Goal: Navigation & Orientation: Find specific page/section

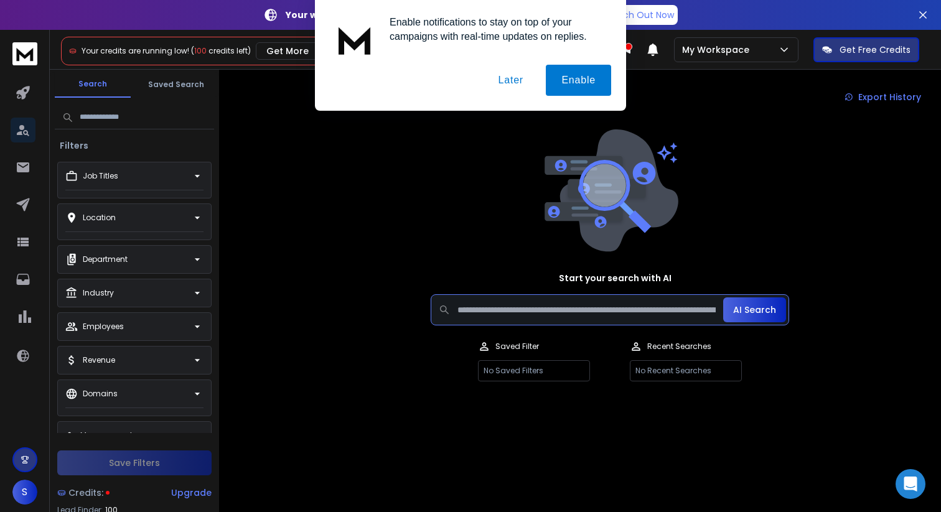
click at [503, 86] on button "Later" at bounding box center [510, 80] width 56 height 31
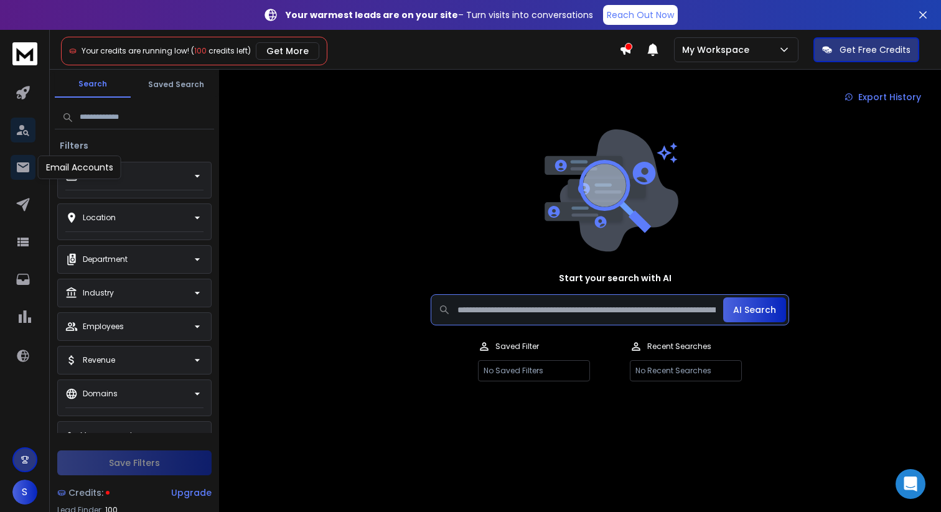
click at [27, 178] on link at bounding box center [23, 167] width 25 height 25
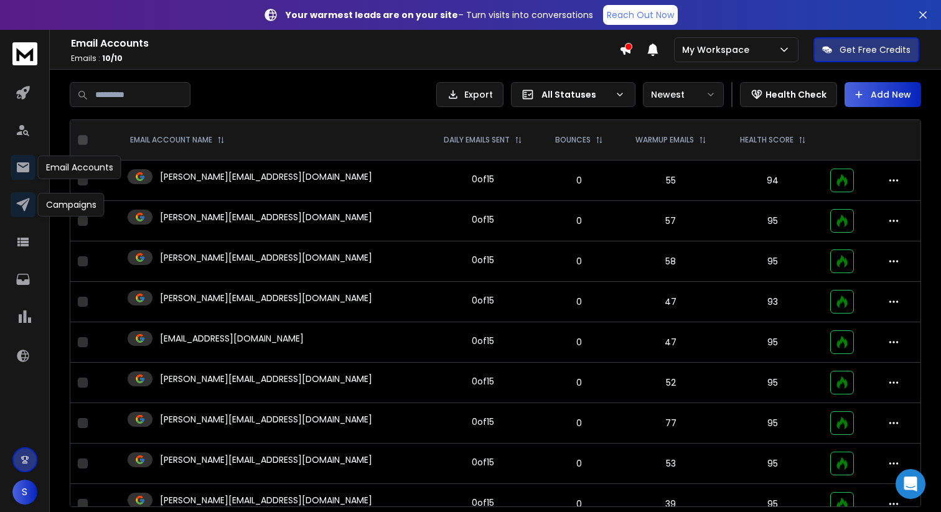
click at [21, 203] on icon at bounding box center [22, 204] width 13 height 13
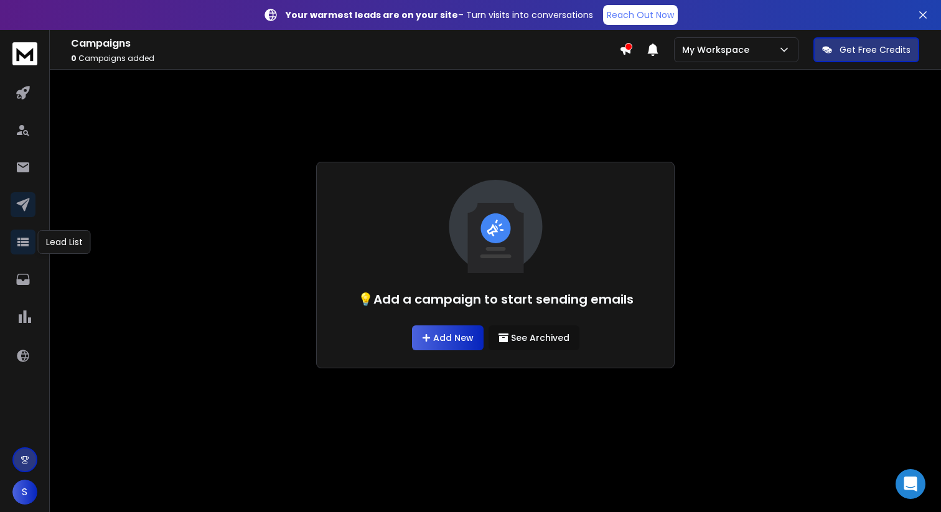
click at [17, 252] on link at bounding box center [23, 242] width 25 height 25
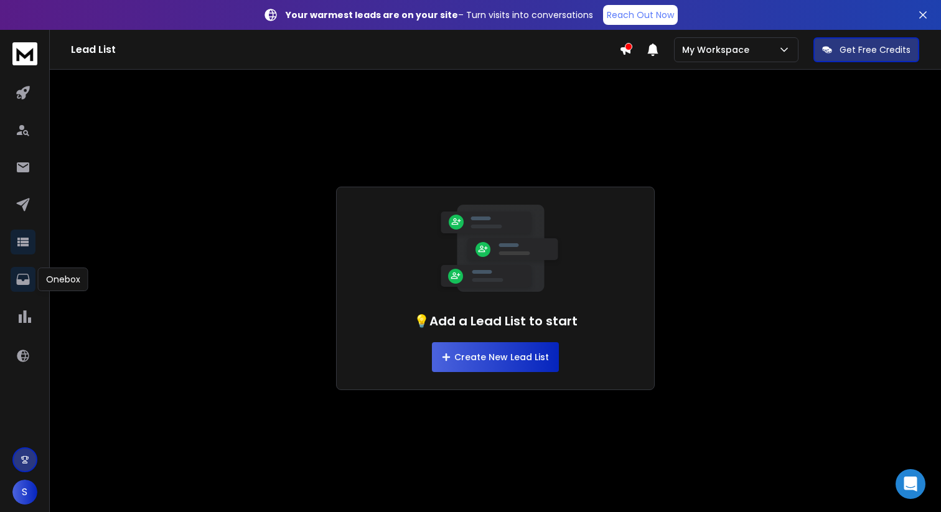
click at [23, 275] on icon at bounding box center [23, 279] width 15 height 15
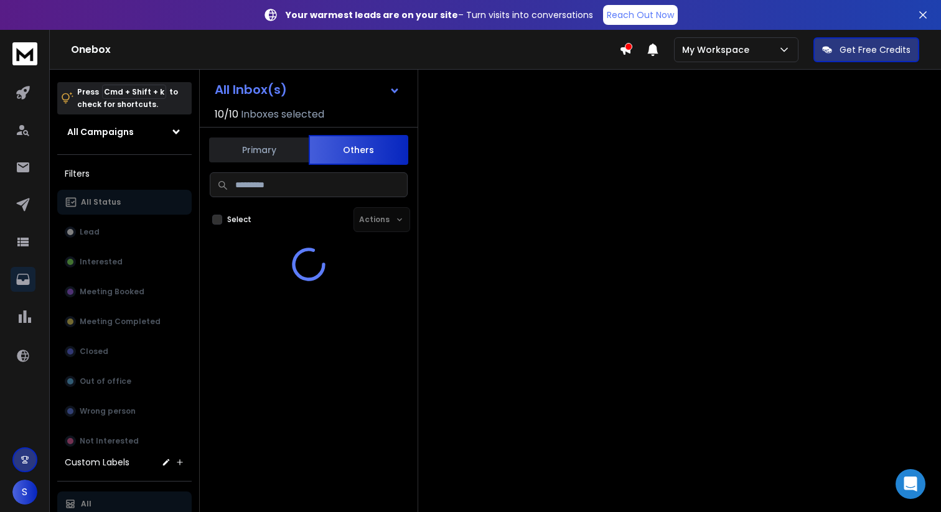
click at [322, 155] on button "Others" at bounding box center [359, 150] width 100 height 30
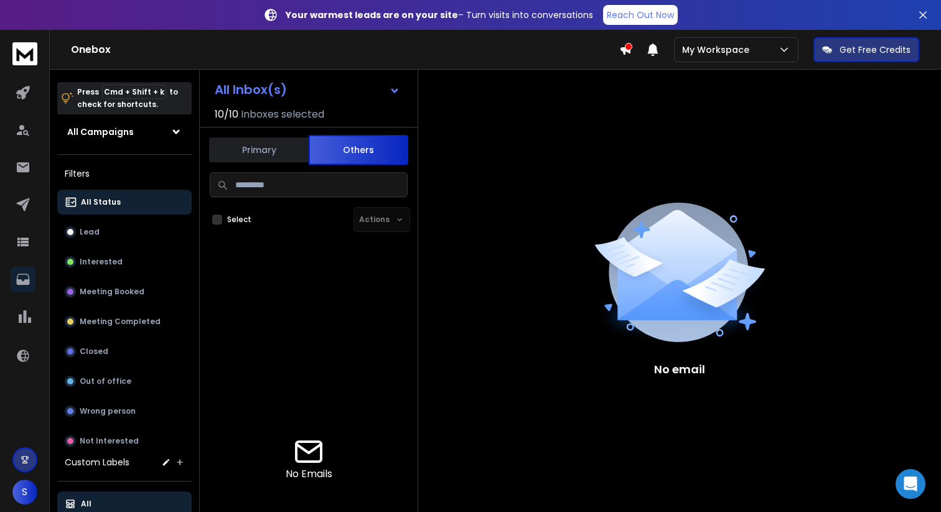
click at [266, 151] on button "Primary" at bounding box center [259, 149] width 100 height 27
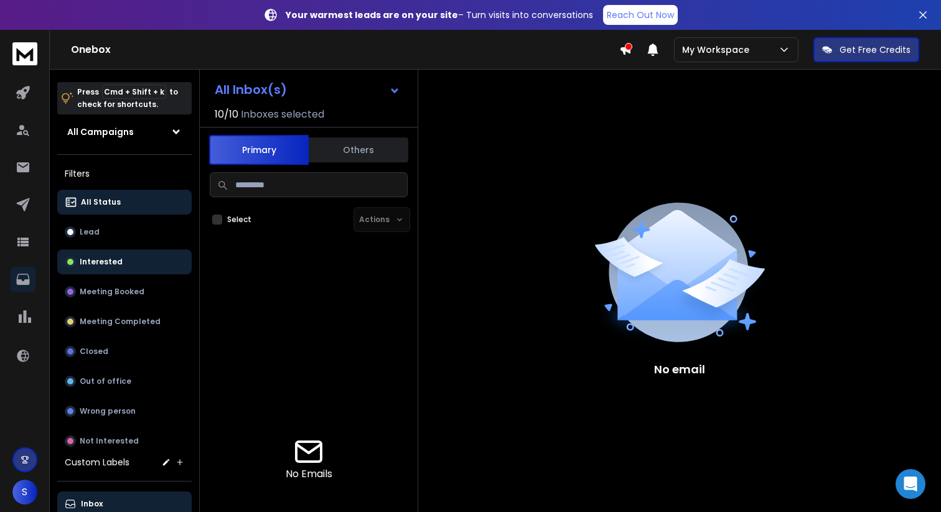
scroll to position [18, 0]
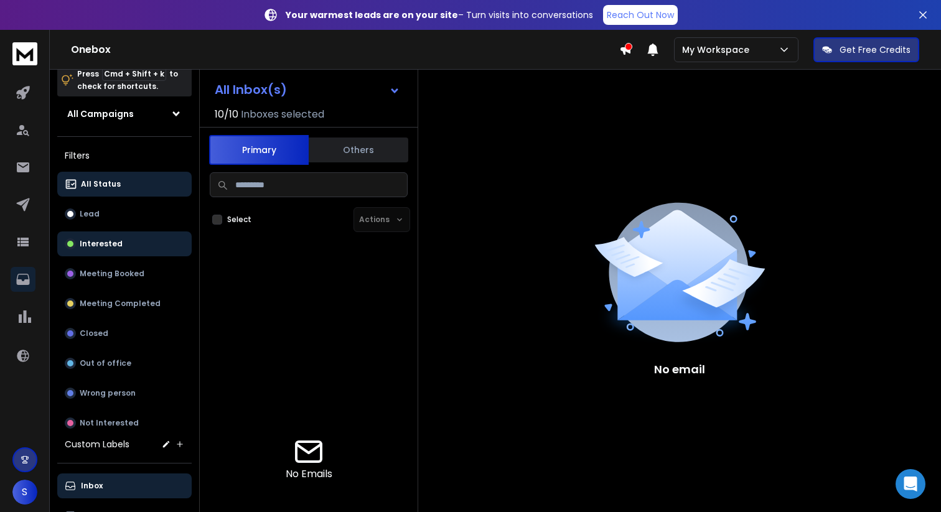
click at [128, 256] on button "Interested" at bounding box center [124, 244] width 134 height 25
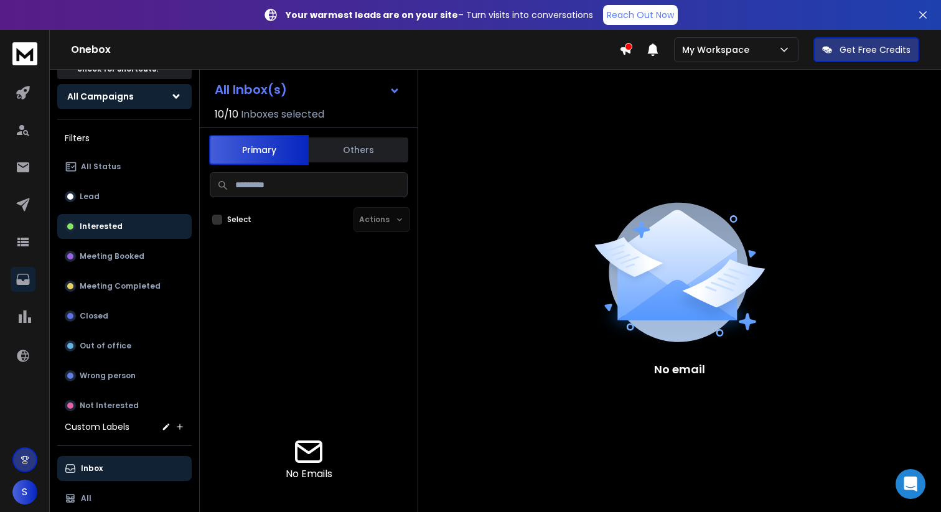
scroll to position [39, 0]
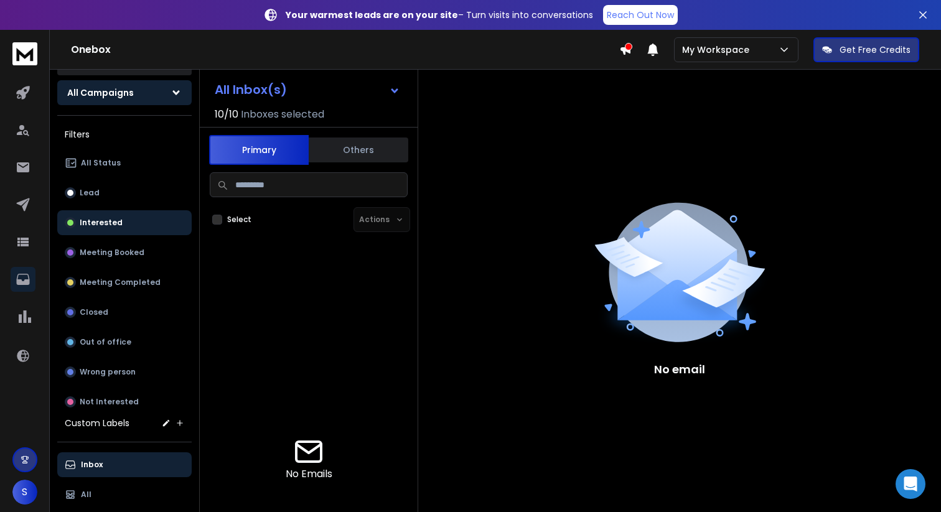
click at [153, 97] on button "All Campaigns" at bounding box center [124, 92] width 134 height 25
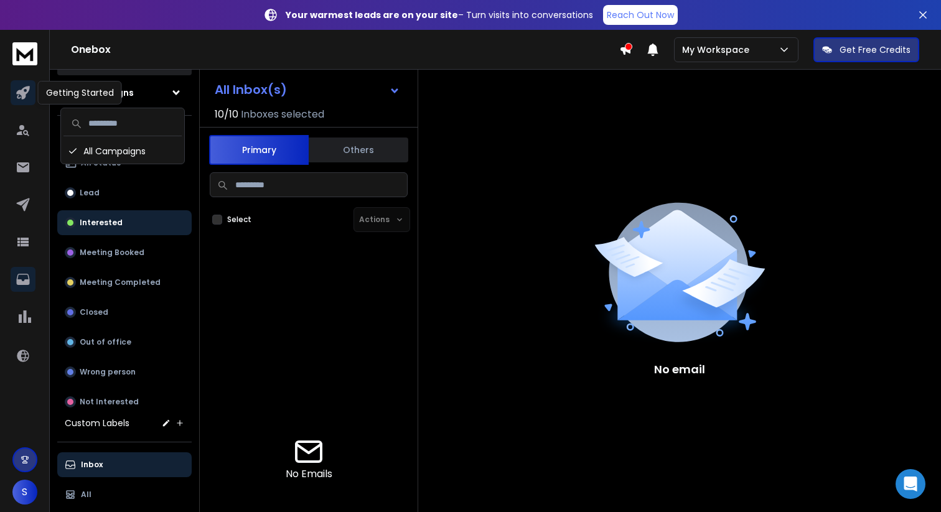
click at [17, 100] on link at bounding box center [23, 92] width 25 height 25
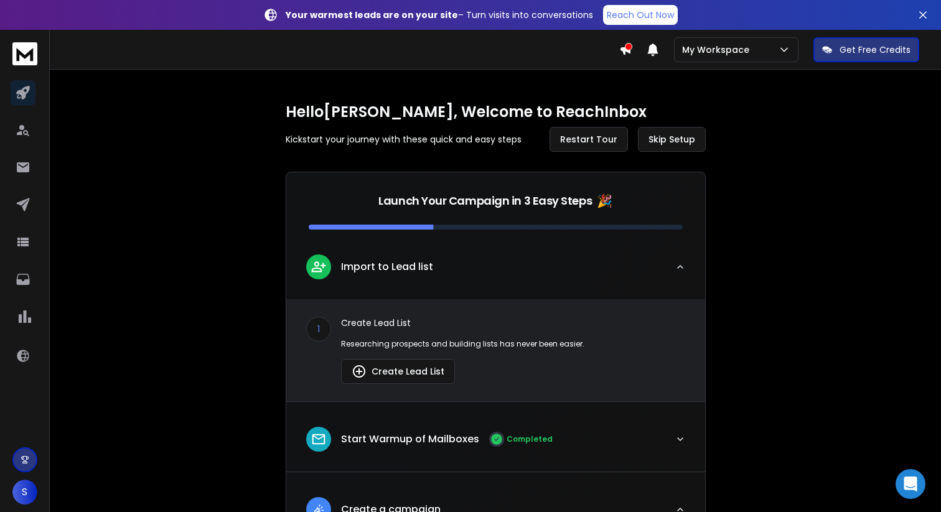
click at [40, 157] on div "S" at bounding box center [25, 273] width 50 height 487
click at [25, 131] on icon at bounding box center [23, 130] width 15 height 15
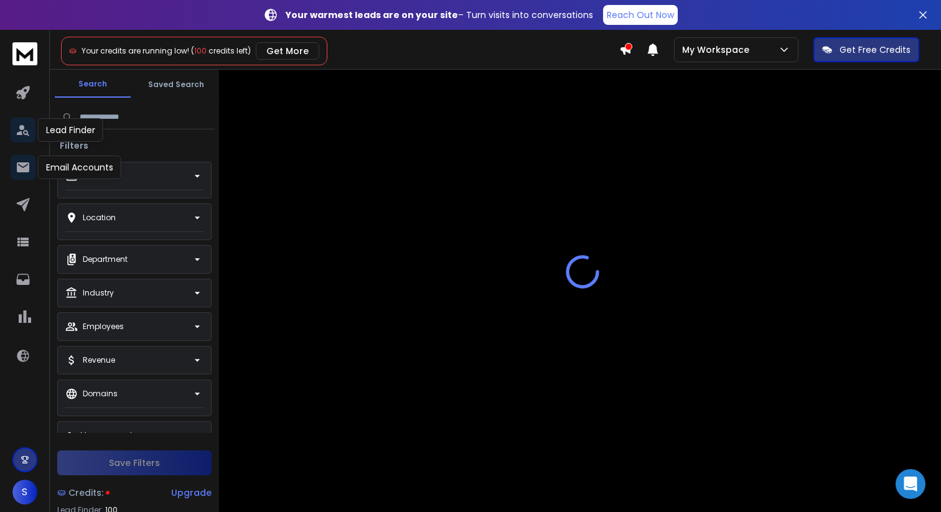
click at [25, 172] on icon at bounding box center [23, 167] width 12 height 10
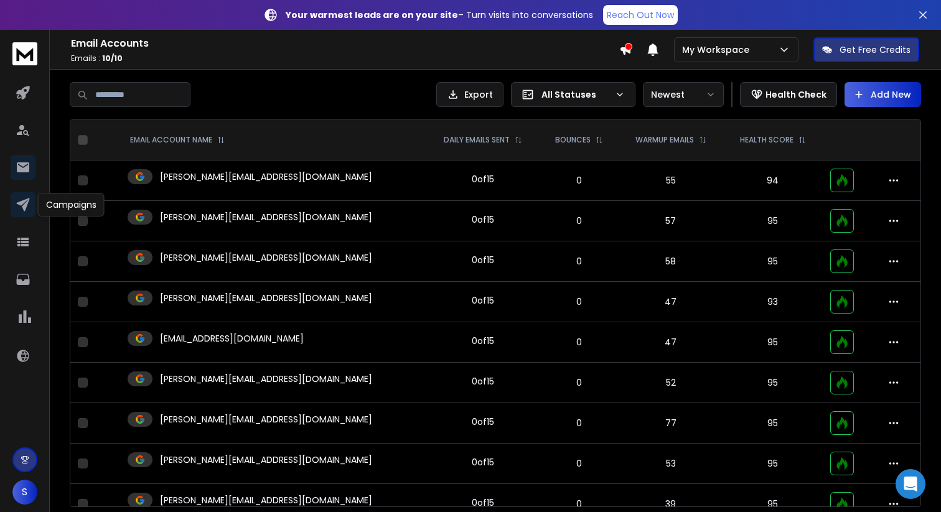
click at [28, 209] on icon at bounding box center [23, 204] width 15 height 15
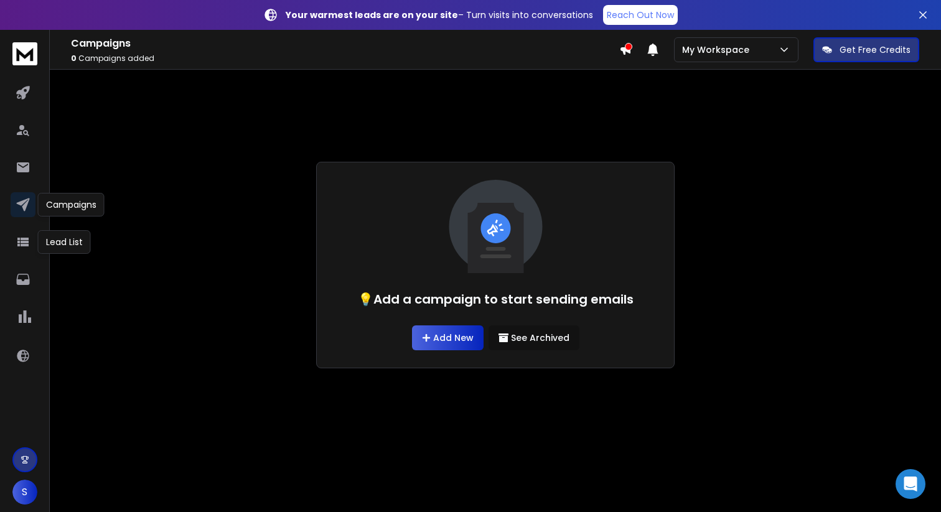
click at [16, 257] on div at bounding box center [25, 245] width 29 height 30
click at [22, 243] on icon at bounding box center [23, 242] width 15 height 15
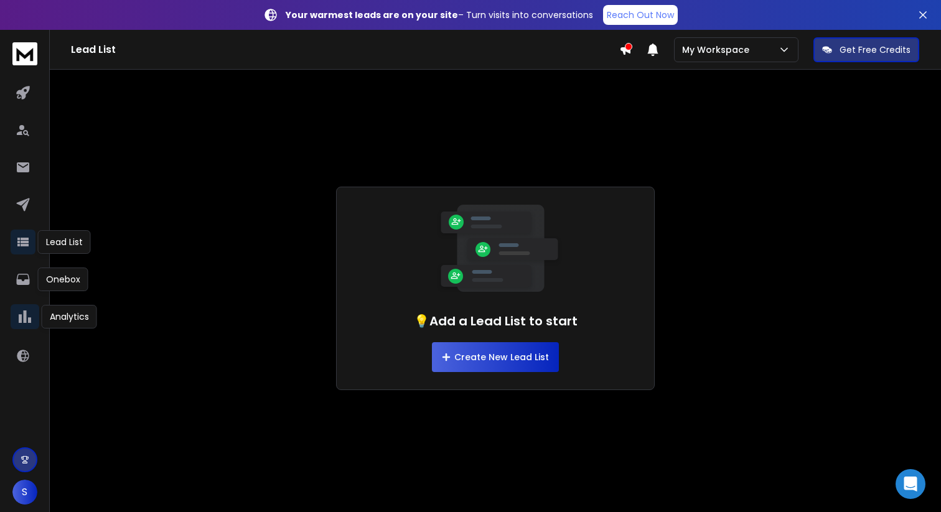
click at [13, 303] on link at bounding box center [25, 317] width 29 height 29
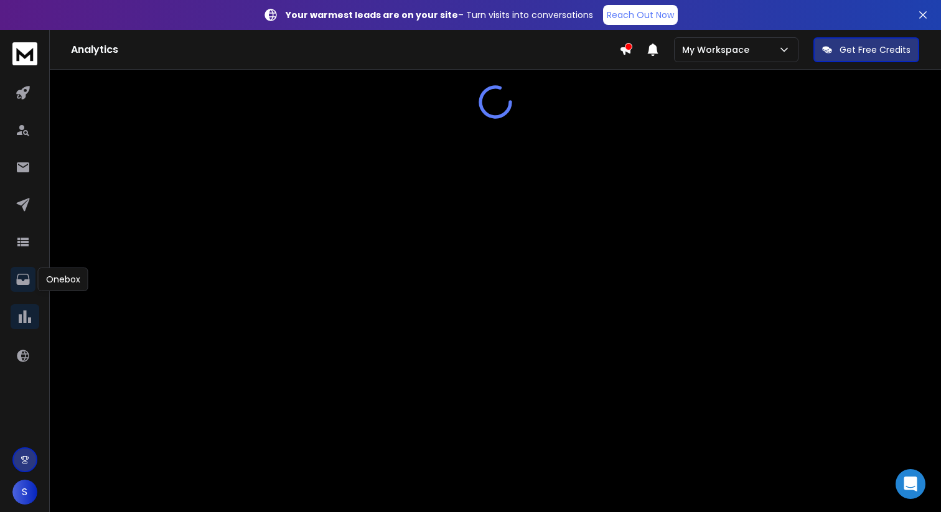
click at [13, 281] on link at bounding box center [23, 279] width 25 height 25
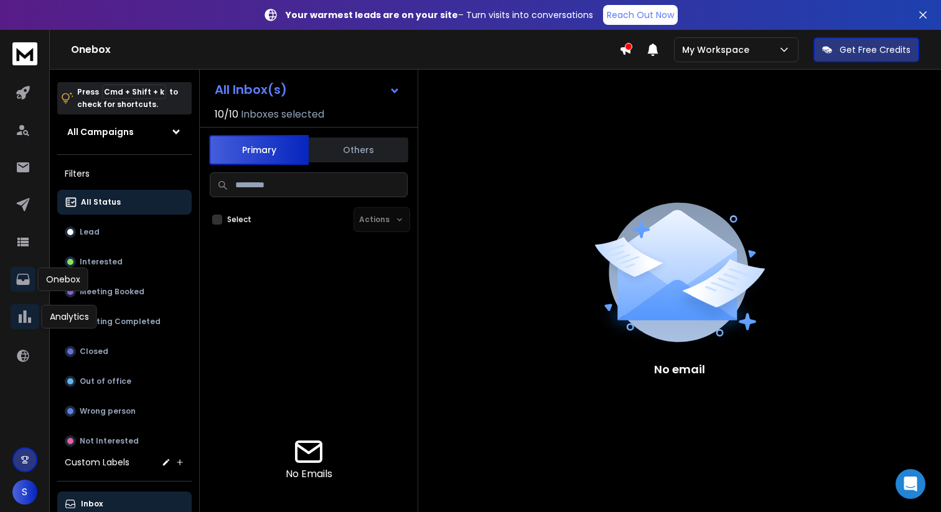
click at [12, 316] on link at bounding box center [25, 317] width 29 height 29
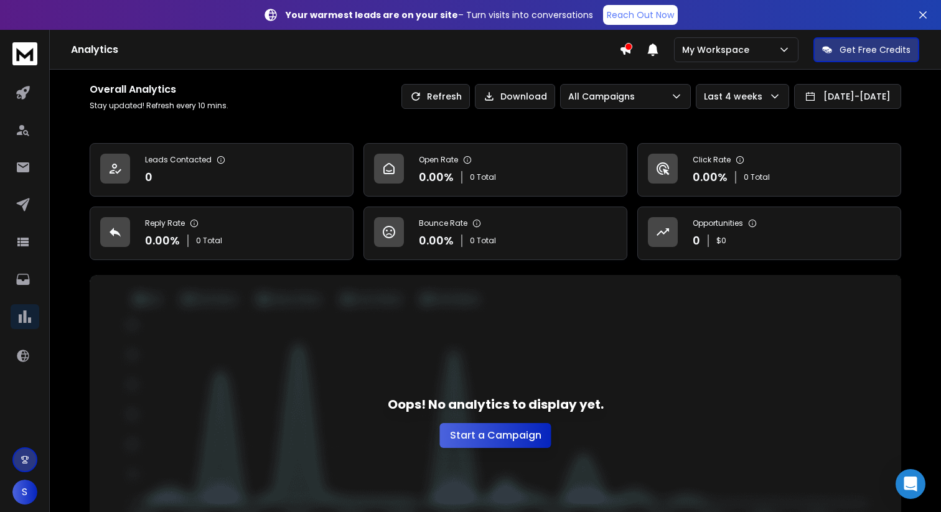
click at [16, 222] on div at bounding box center [25, 226] width 29 height 293
click at [23, 202] on icon at bounding box center [22, 204] width 13 height 13
